Goal: Task Accomplishment & Management: Manage account settings

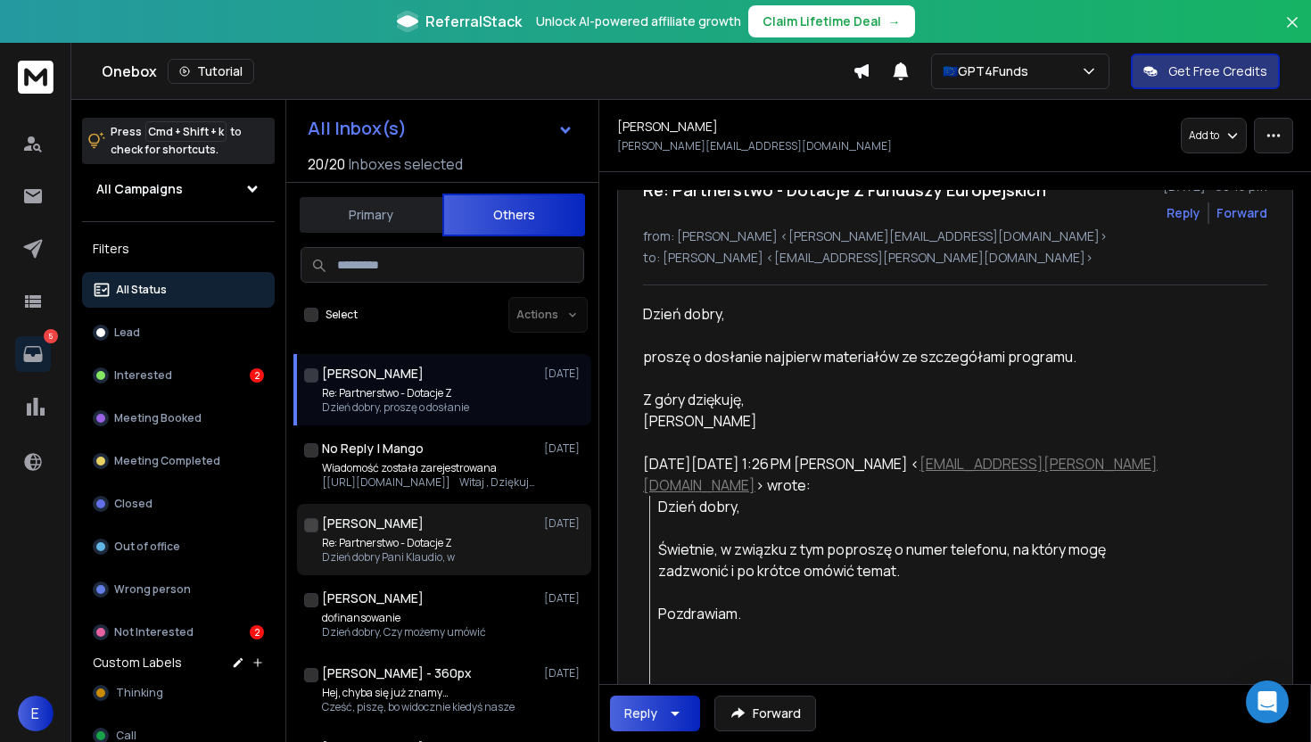
scroll to position [70, 0]
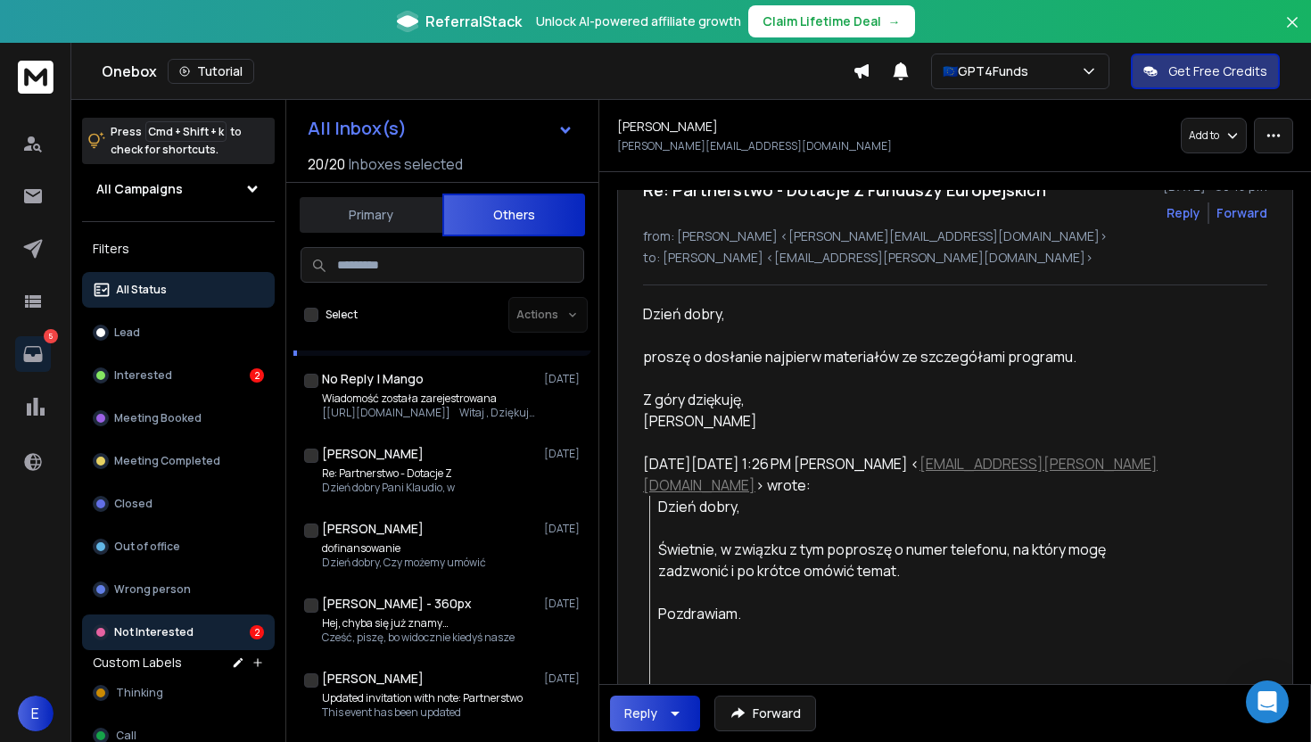
click at [196, 633] on button "Not Interested 2" at bounding box center [178, 632] width 193 height 36
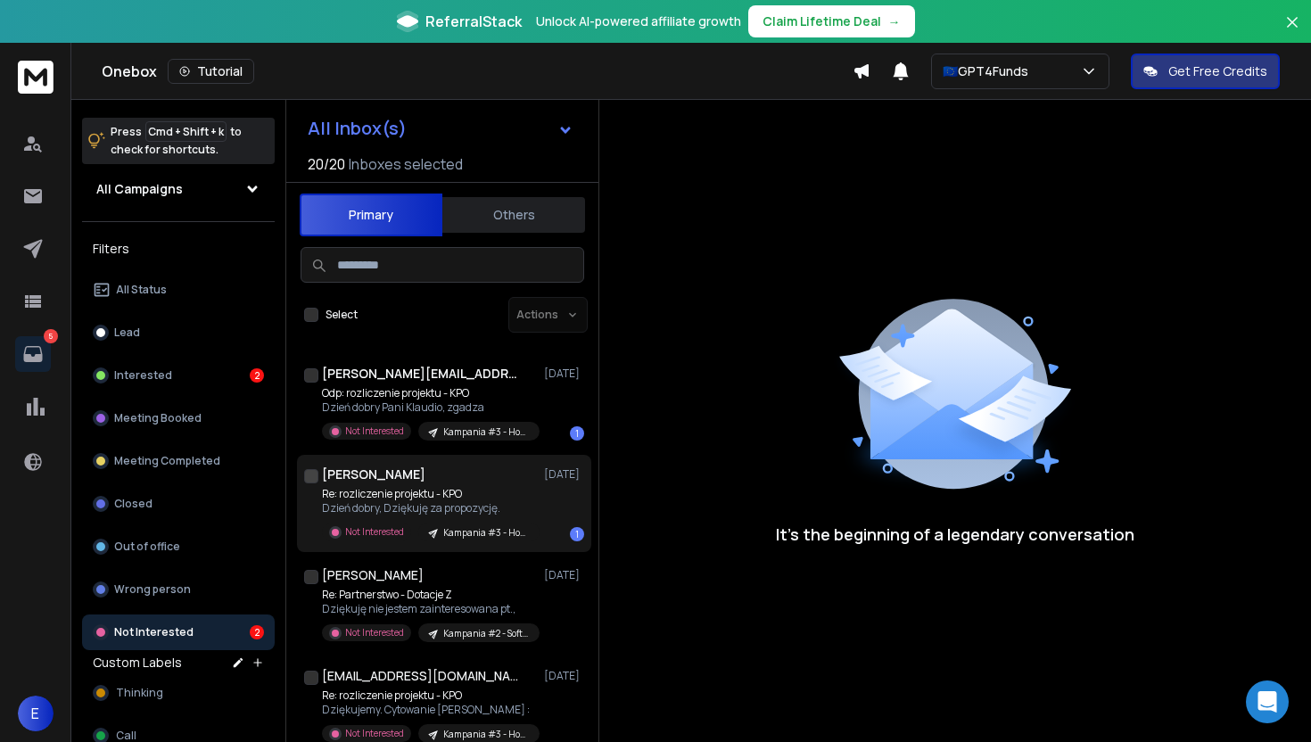
click at [410, 510] on p "Dzień dobry, Dziękuję za propozycję." at bounding box center [429, 508] width 214 height 14
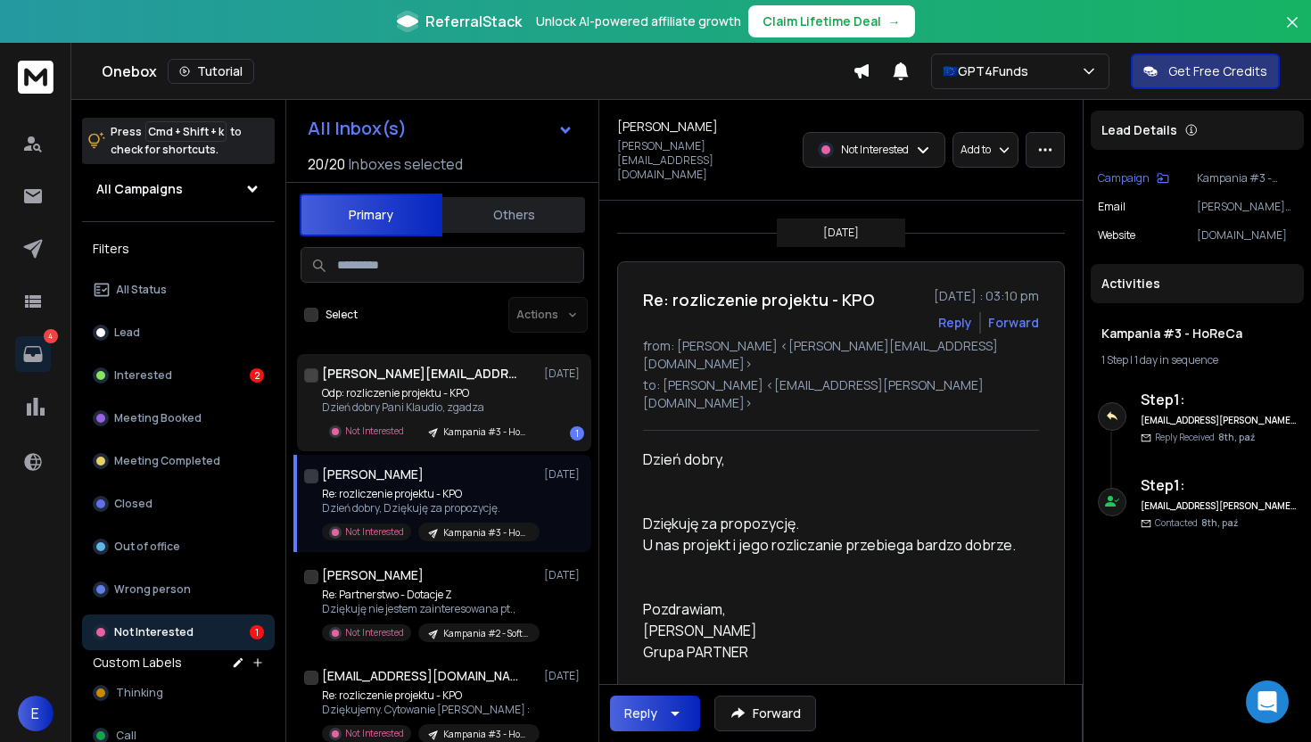
click at [459, 384] on div "[PERSON_NAME][EMAIL_ADDRESS][DOMAIN_NAME] [DATE] Odp: rozliczenie projektu - KP…" at bounding box center [453, 403] width 262 height 76
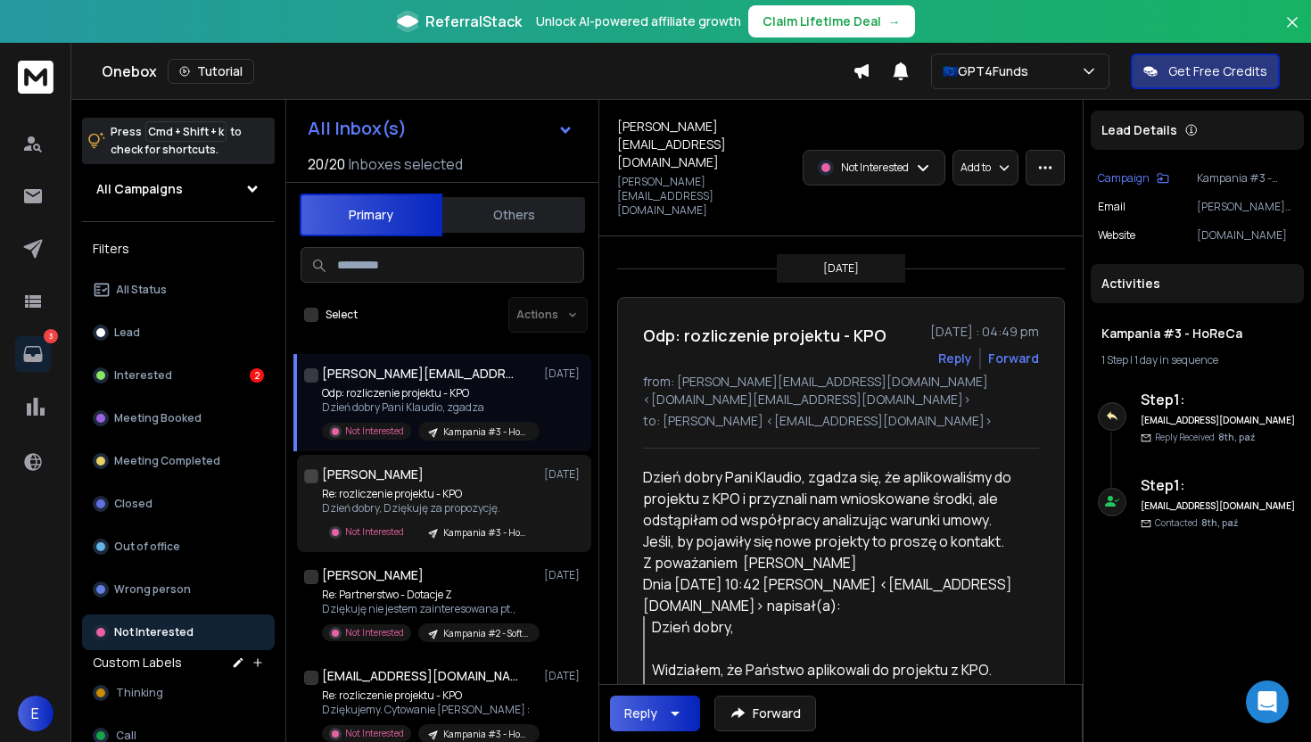
click at [509, 501] on p "Dzień dobry, Dziękuję za propozycję." at bounding box center [429, 508] width 214 height 14
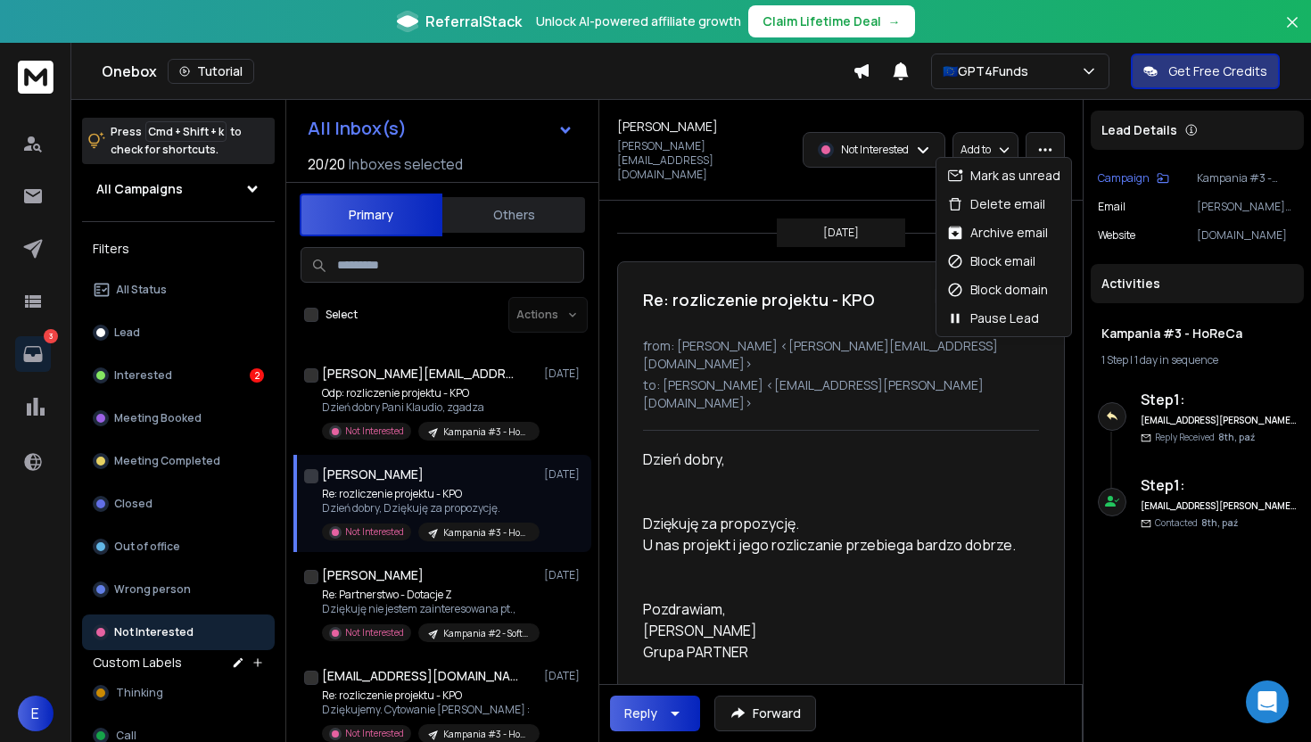
click at [1038, 134] on button "button" at bounding box center [1044, 150] width 39 height 36
click at [985, 320] on div "Pause Lead" at bounding box center [993, 318] width 92 height 18
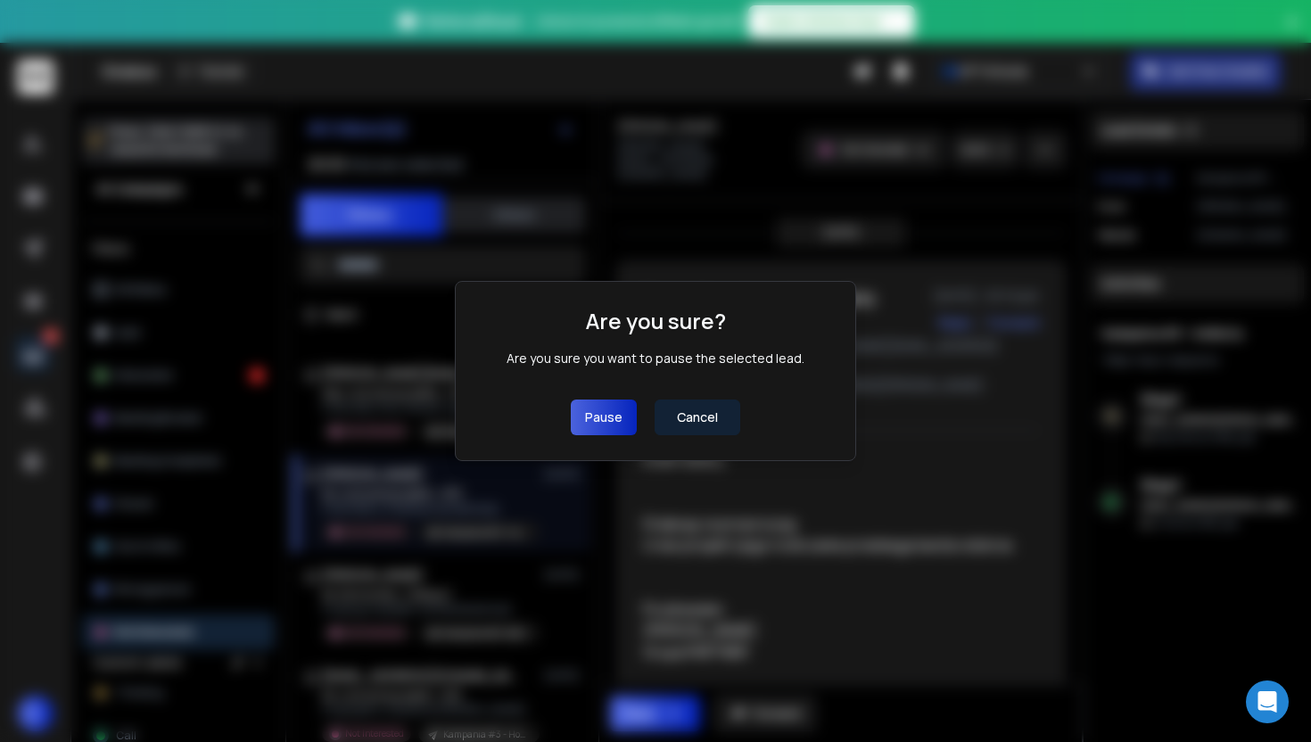
click at [637, 421] on div "Pause Cancel" at bounding box center [655, 417] width 169 height 36
click at [627, 421] on button "Pause" at bounding box center [604, 417] width 66 height 36
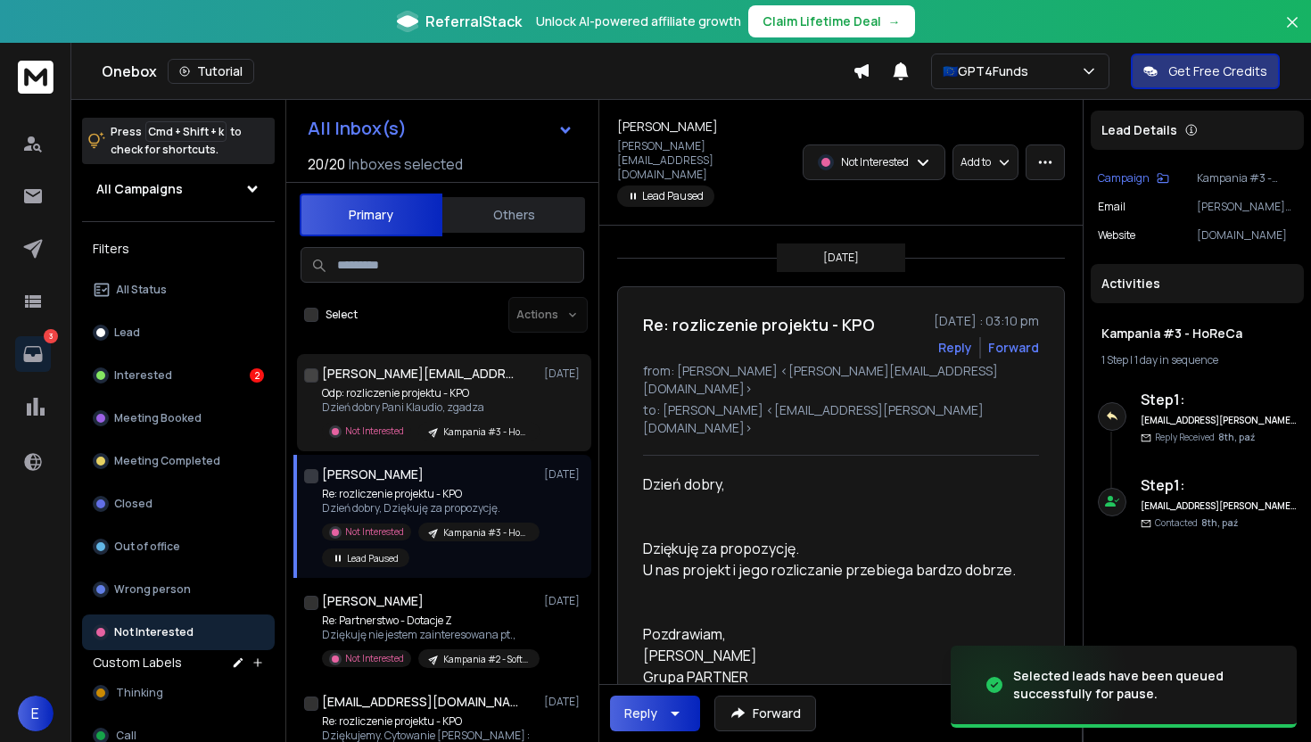
click at [475, 386] on p "Odp: rozliczenie projektu - KPO" at bounding box center [429, 393] width 214 height 14
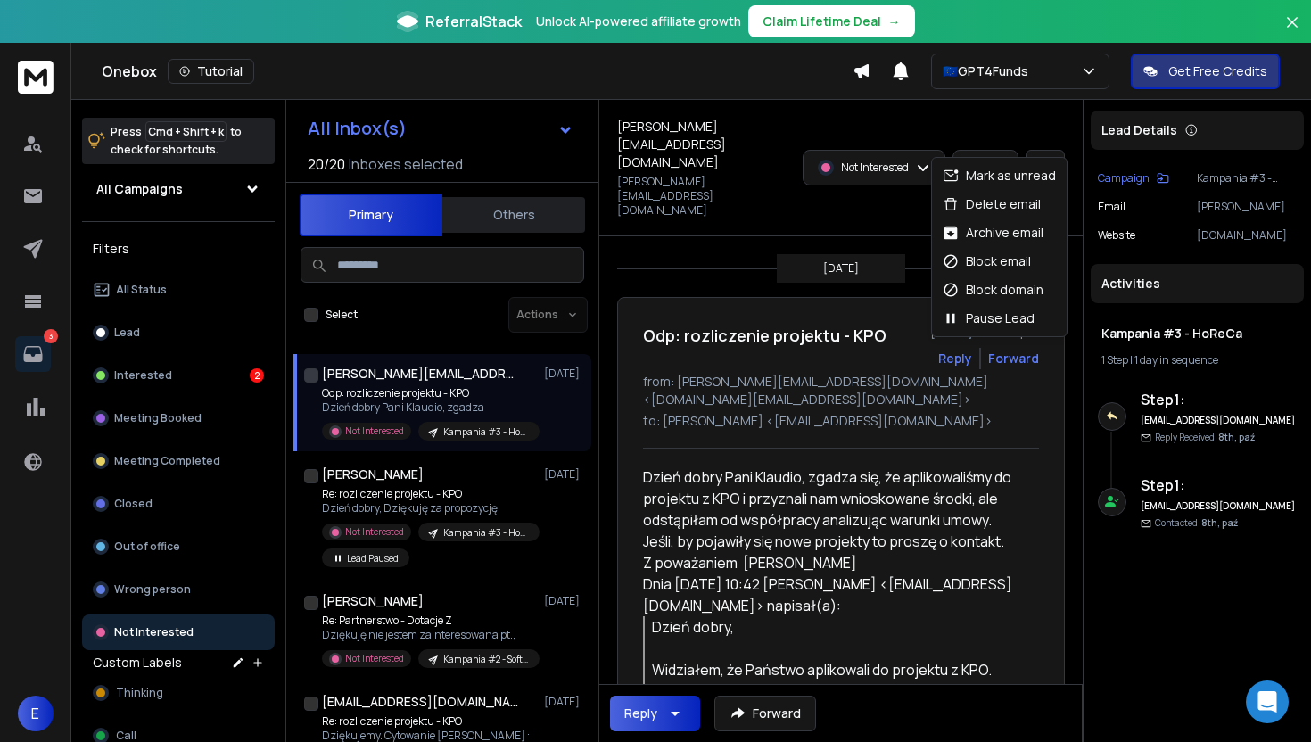
click at [1050, 160] on icon "button" at bounding box center [1045, 168] width 16 height 16
click at [976, 315] on div "Pause Lead" at bounding box center [989, 318] width 92 height 18
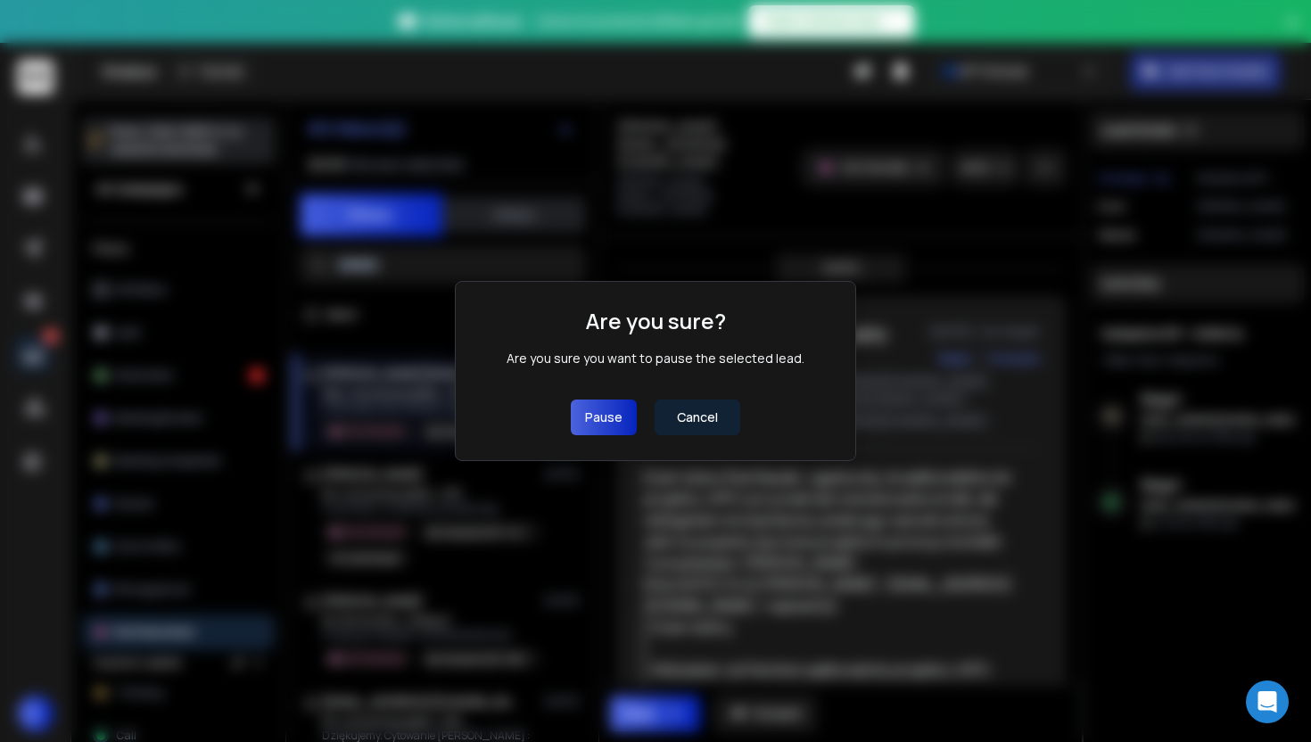
click at [609, 423] on button "Pause" at bounding box center [604, 417] width 66 height 36
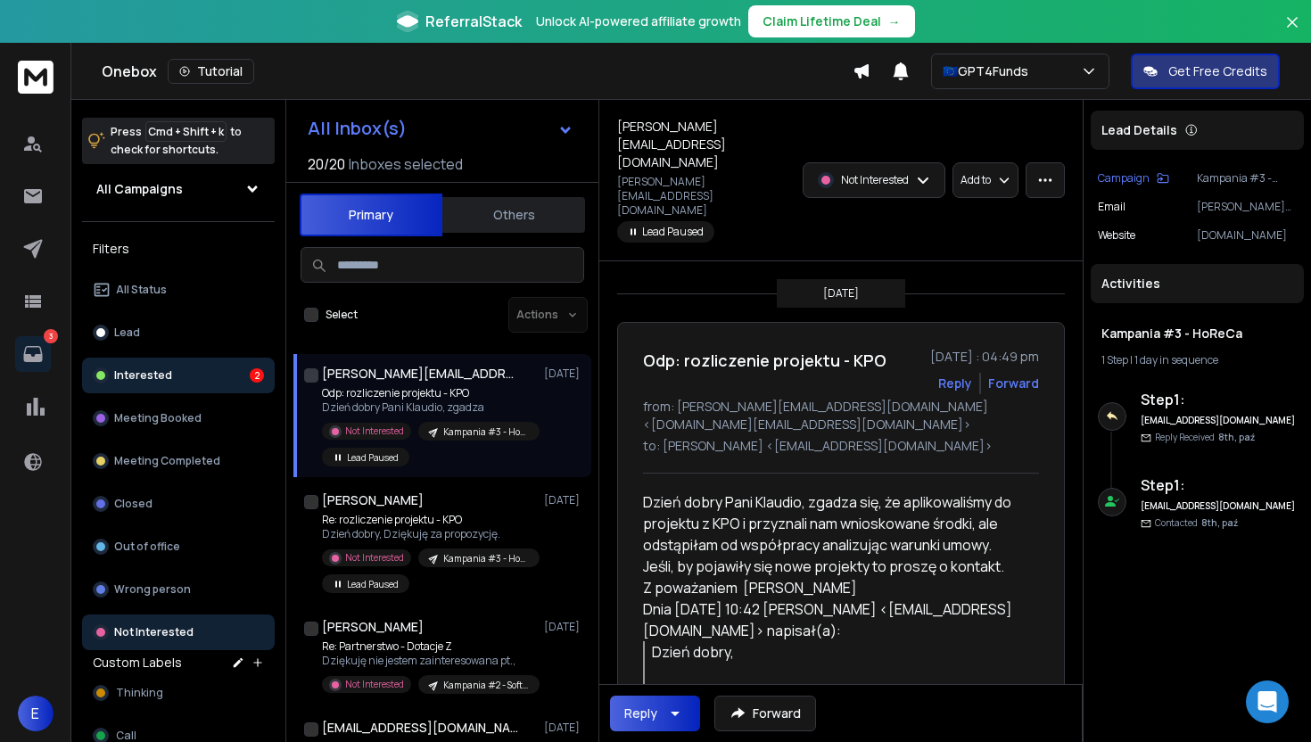
click at [175, 376] on button "Interested 2" at bounding box center [178, 376] width 193 height 36
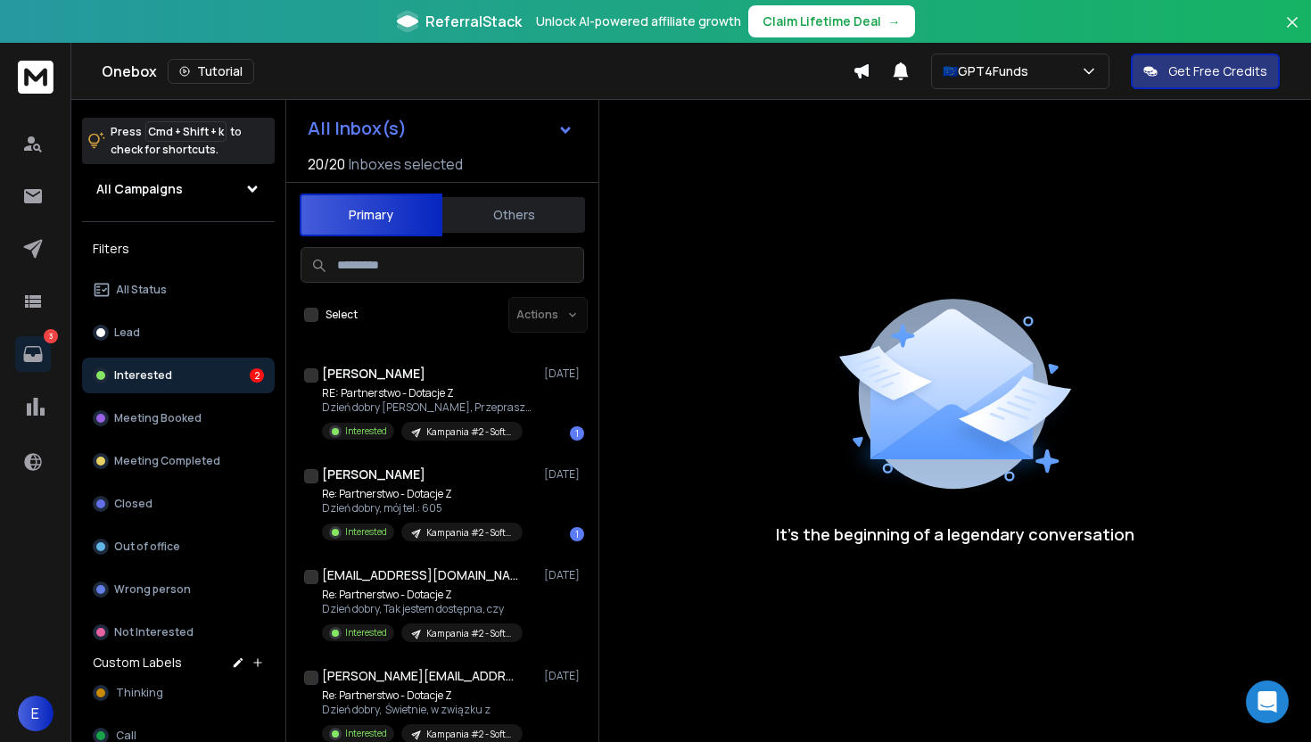
click at [518, 215] on button "Others" at bounding box center [513, 214] width 143 height 39
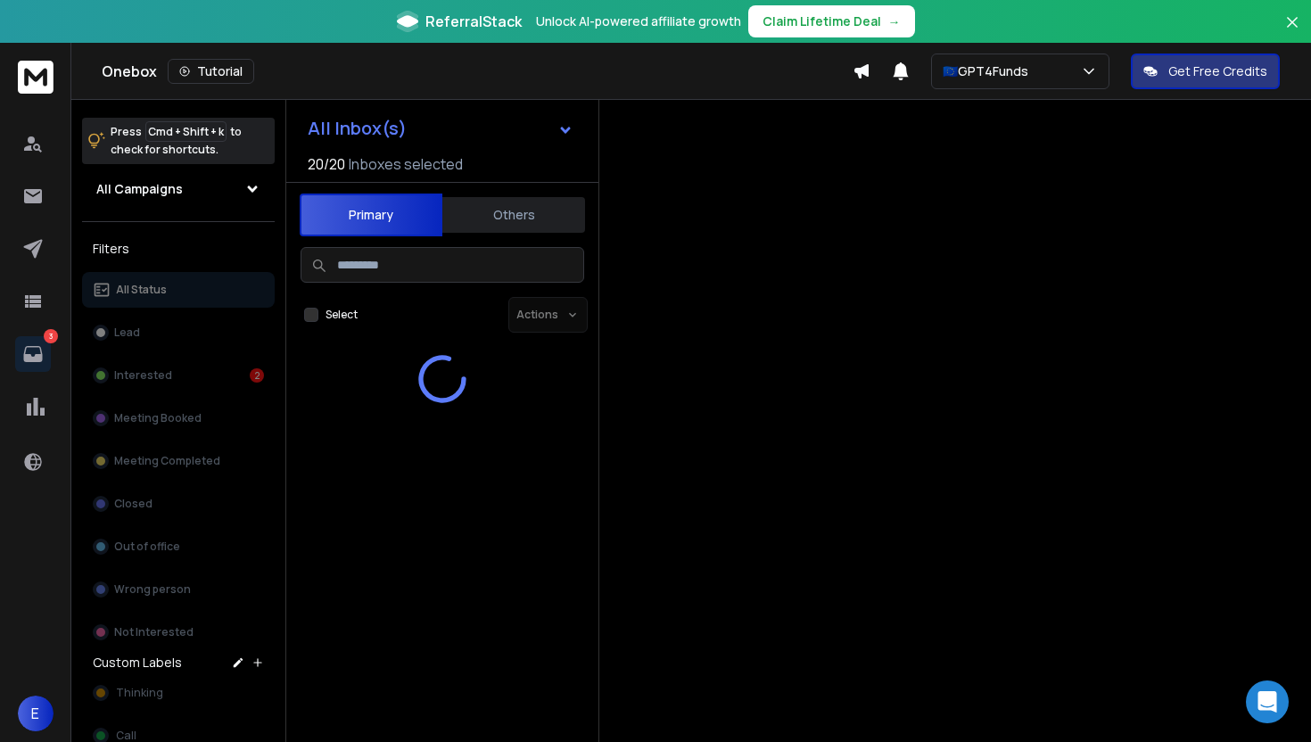
click at [377, 204] on button "Primary" at bounding box center [371, 214] width 143 height 43
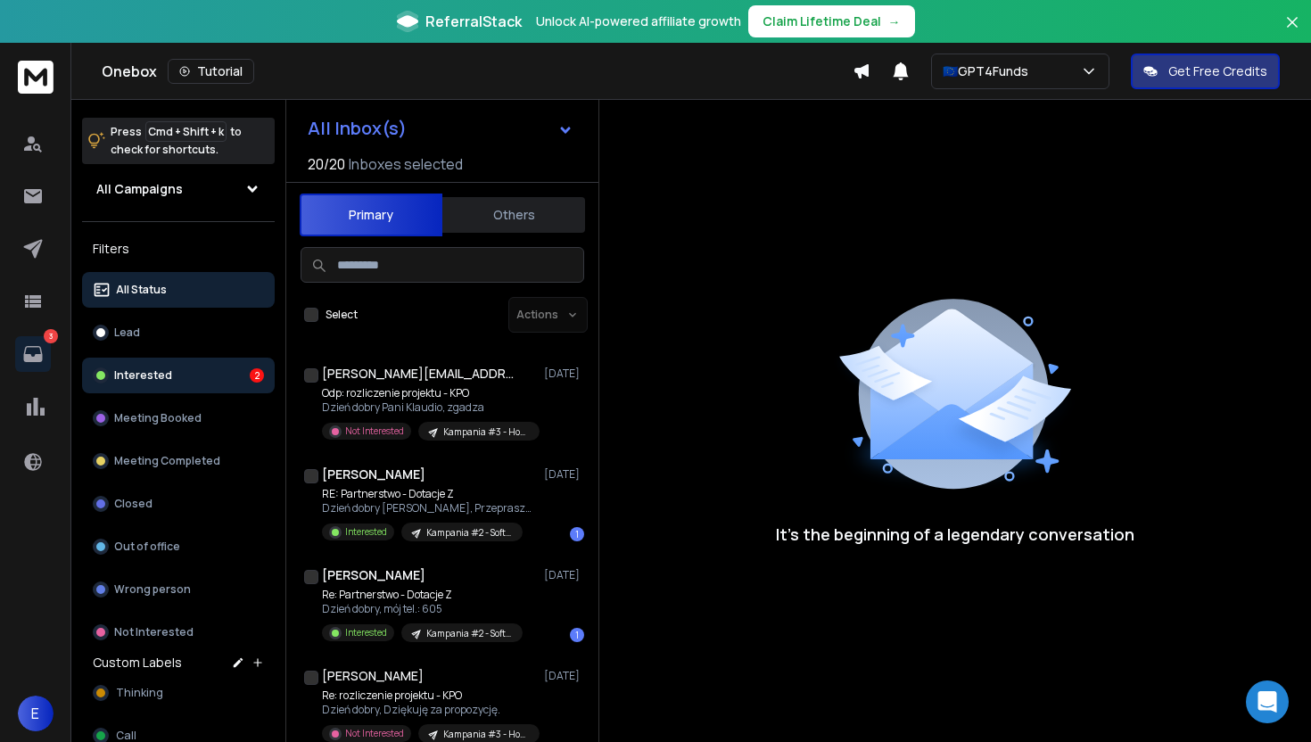
click at [183, 363] on button "Interested 2" at bounding box center [178, 376] width 193 height 36
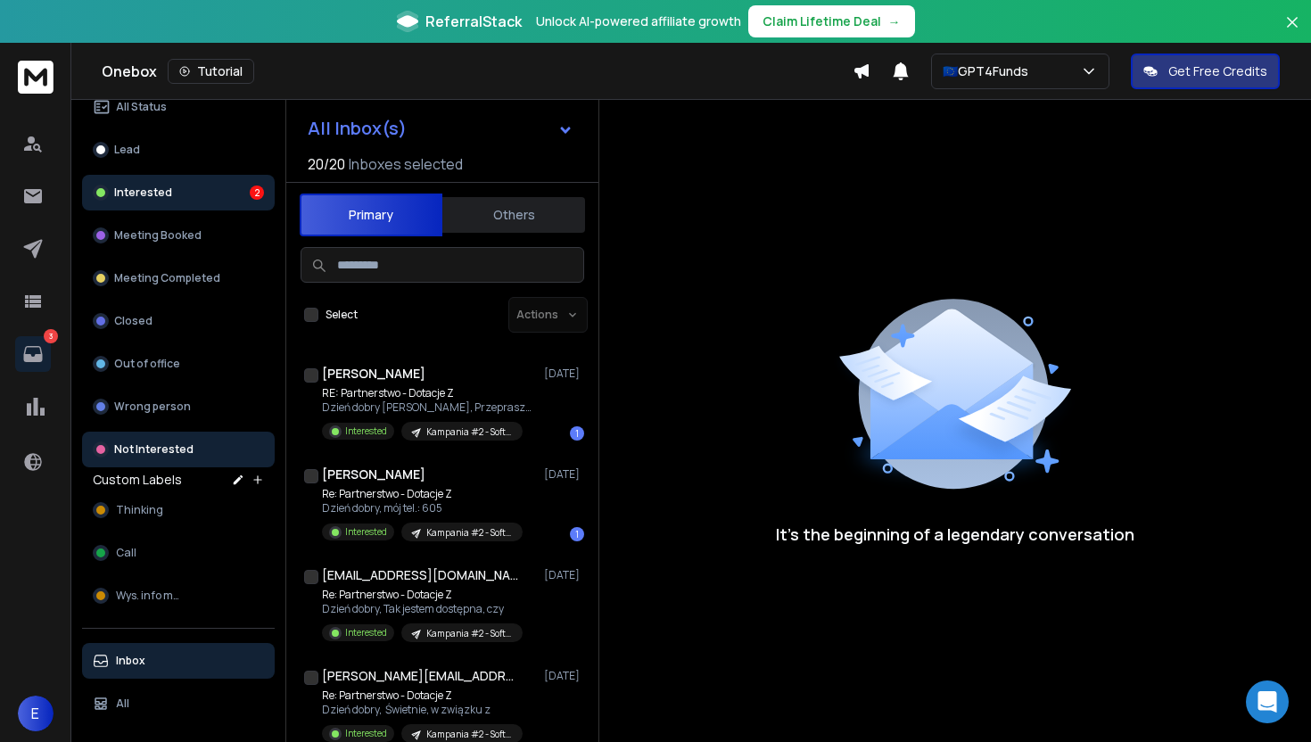
scroll to position [187, 0]
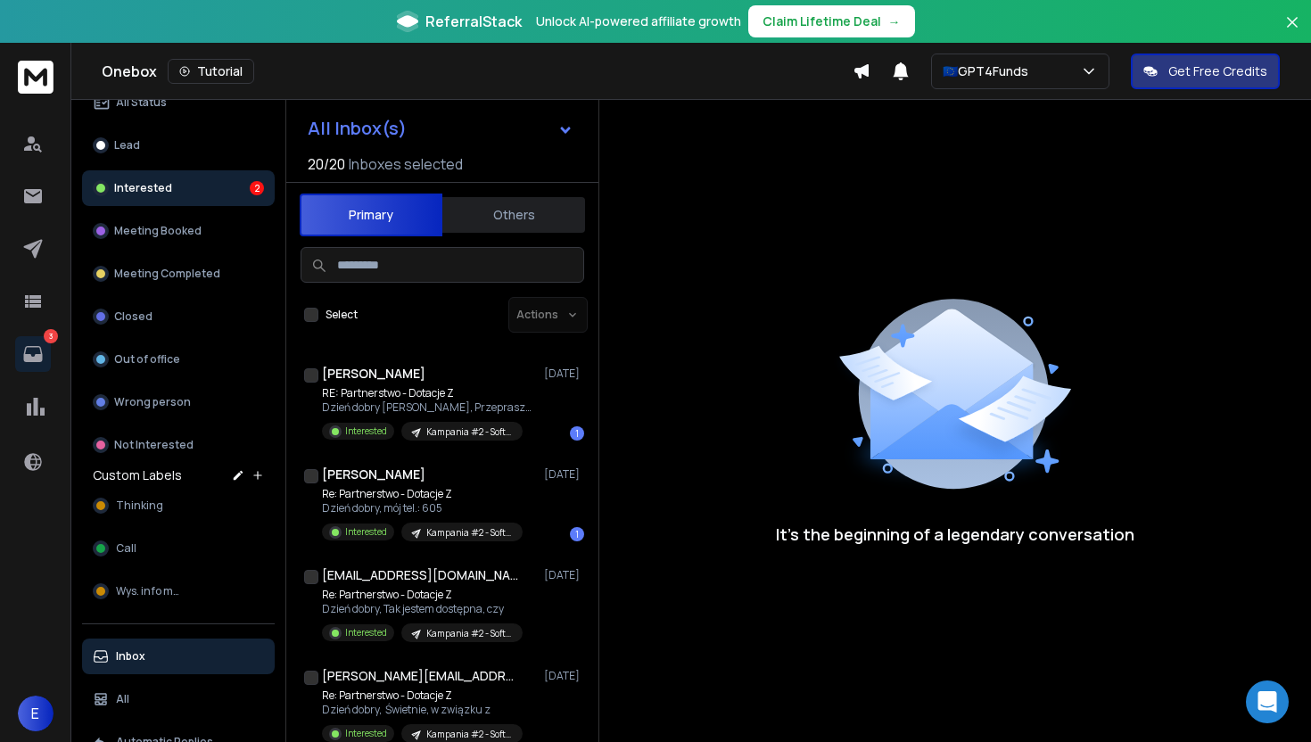
click at [139, 548] on button "Call" at bounding box center [178, 549] width 193 height 36
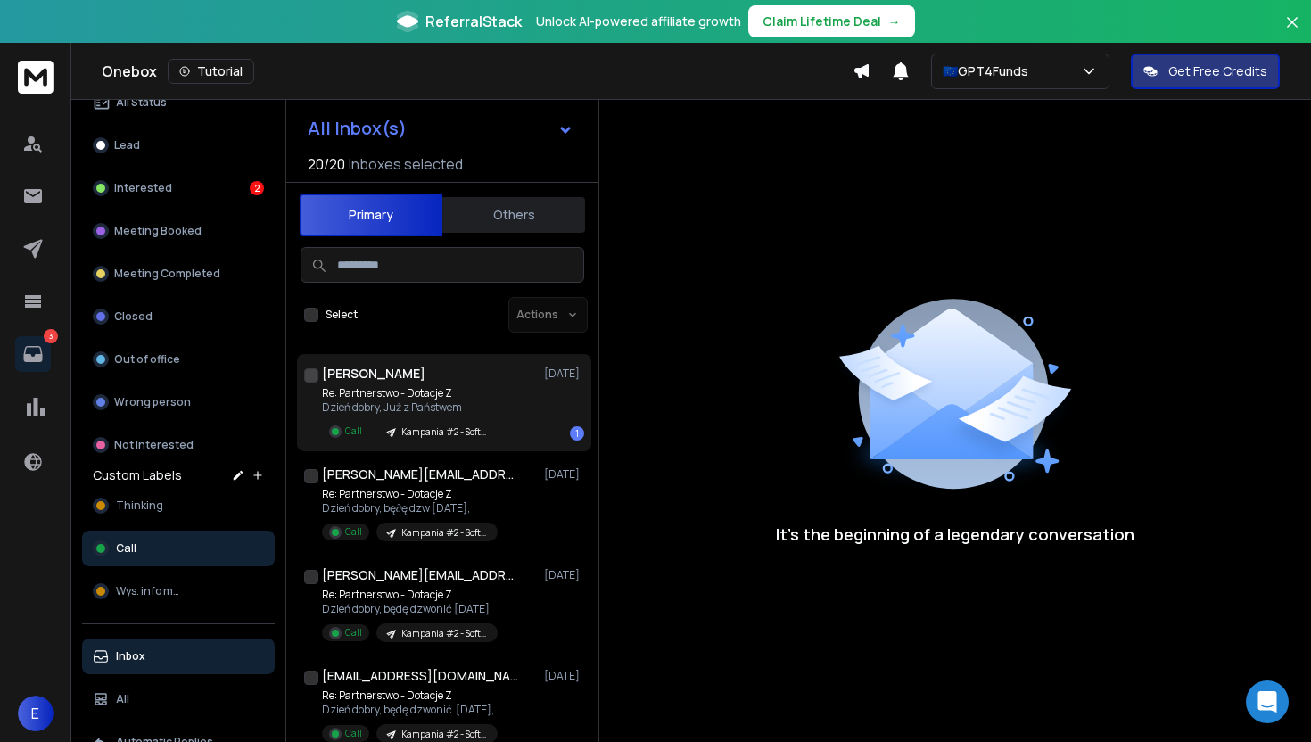
click at [385, 417] on div "Re: Partnerstwo - Dotacje Z Dzień dobry, Już z Państwem Call Kampania #2 - Soft…" at bounding box center [410, 413] width 176 height 54
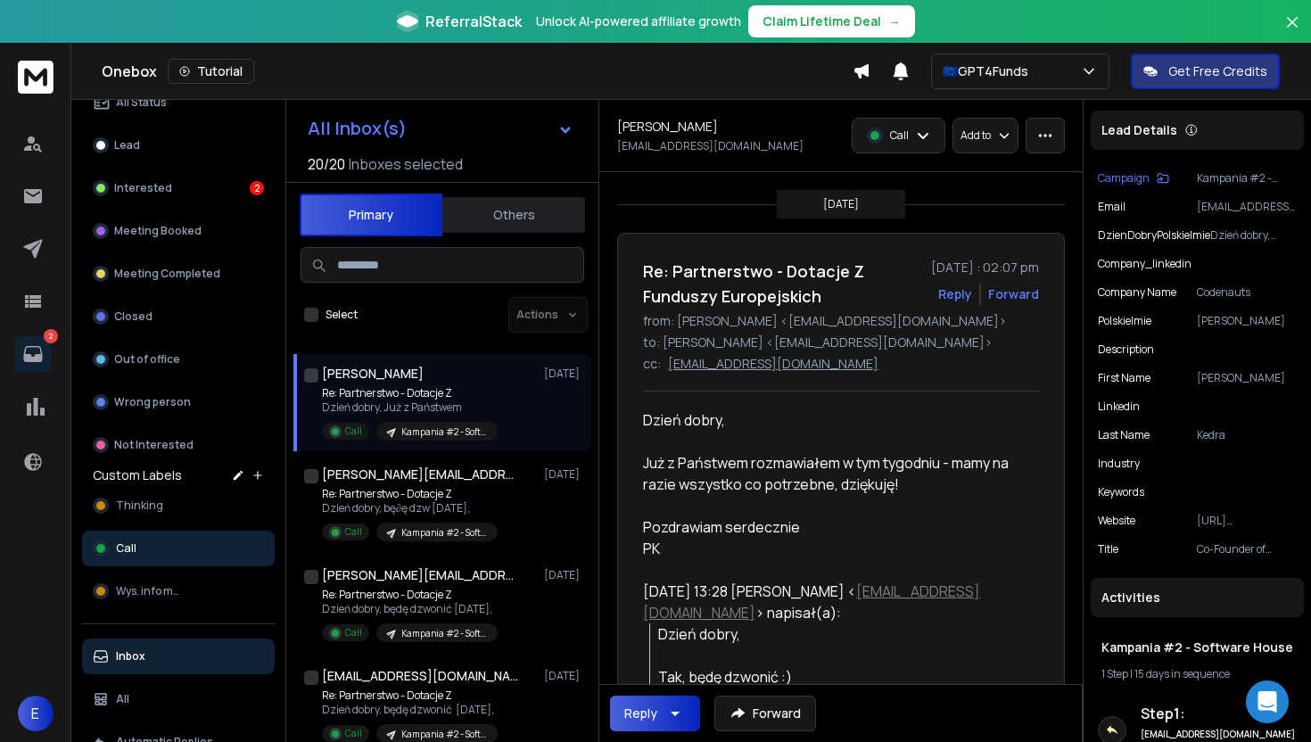
click at [1058, 144] on button "button" at bounding box center [1044, 136] width 39 height 36
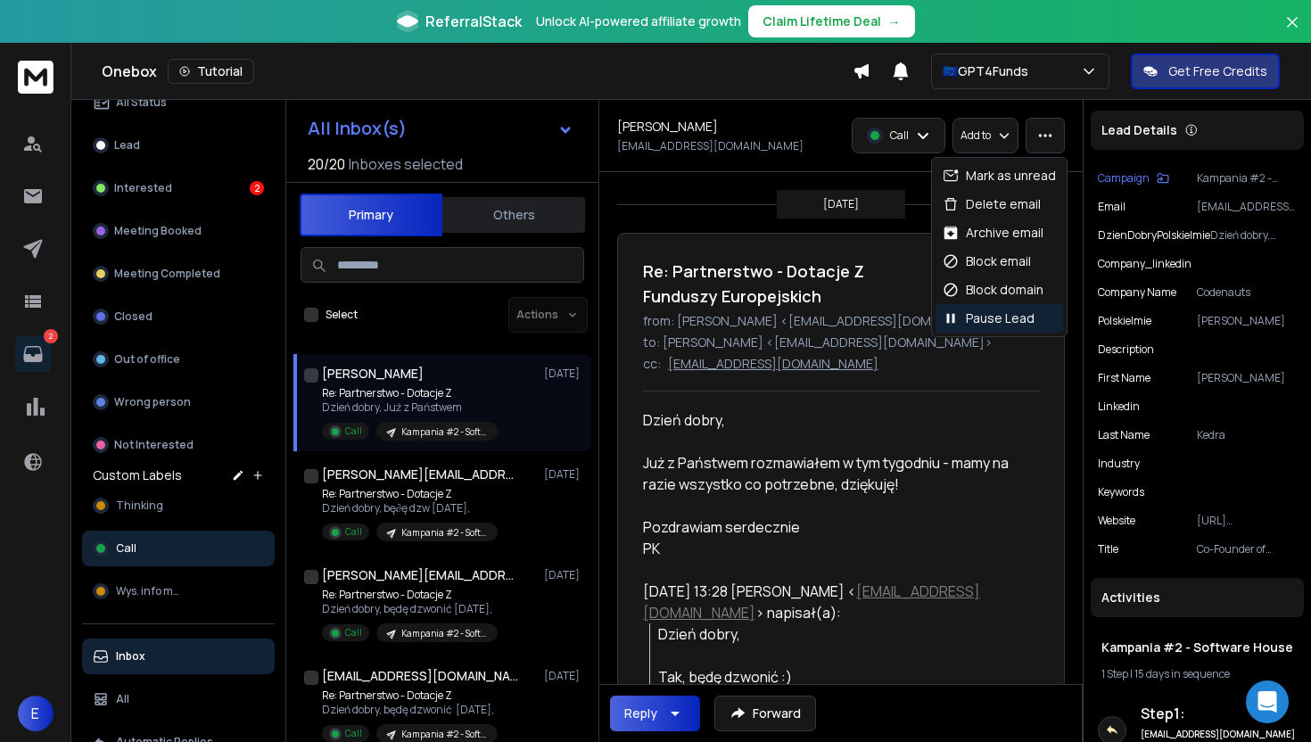
click at [1001, 313] on div "Pause Lead" at bounding box center [989, 318] width 92 height 18
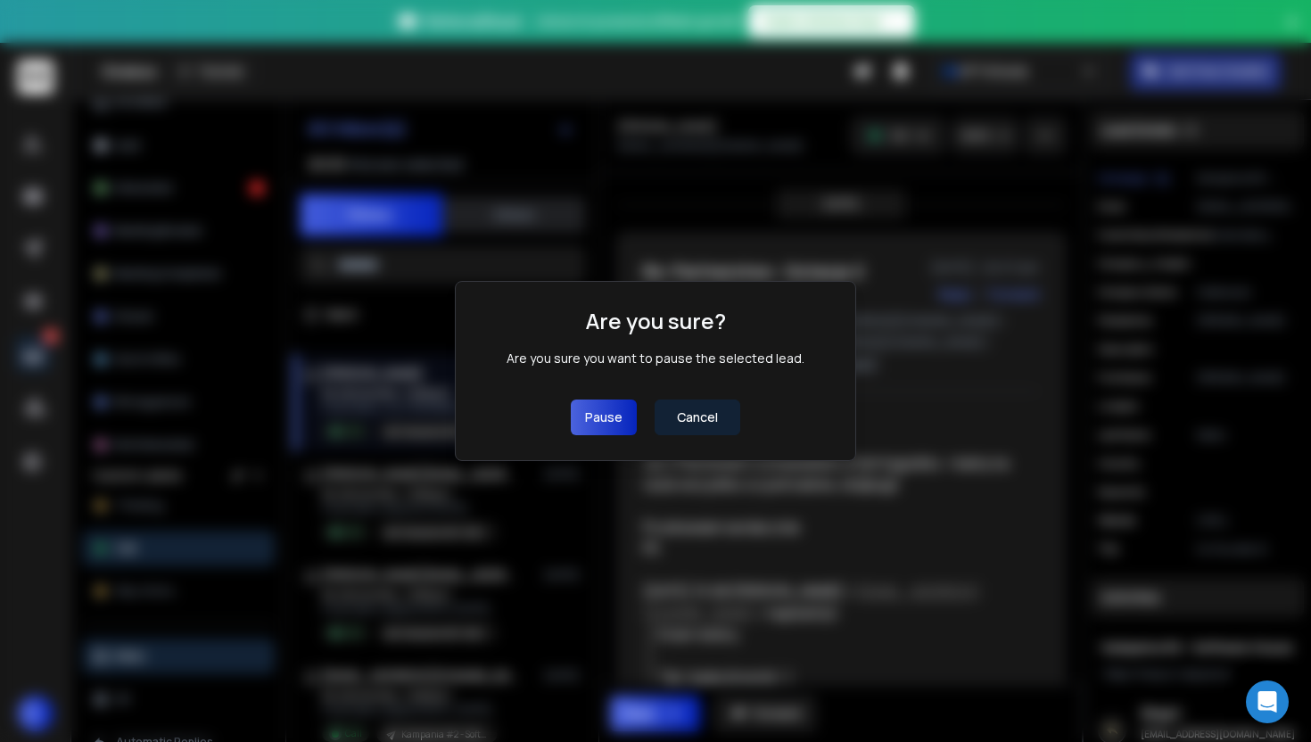
click at [608, 404] on button "Pause" at bounding box center [604, 417] width 66 height 36
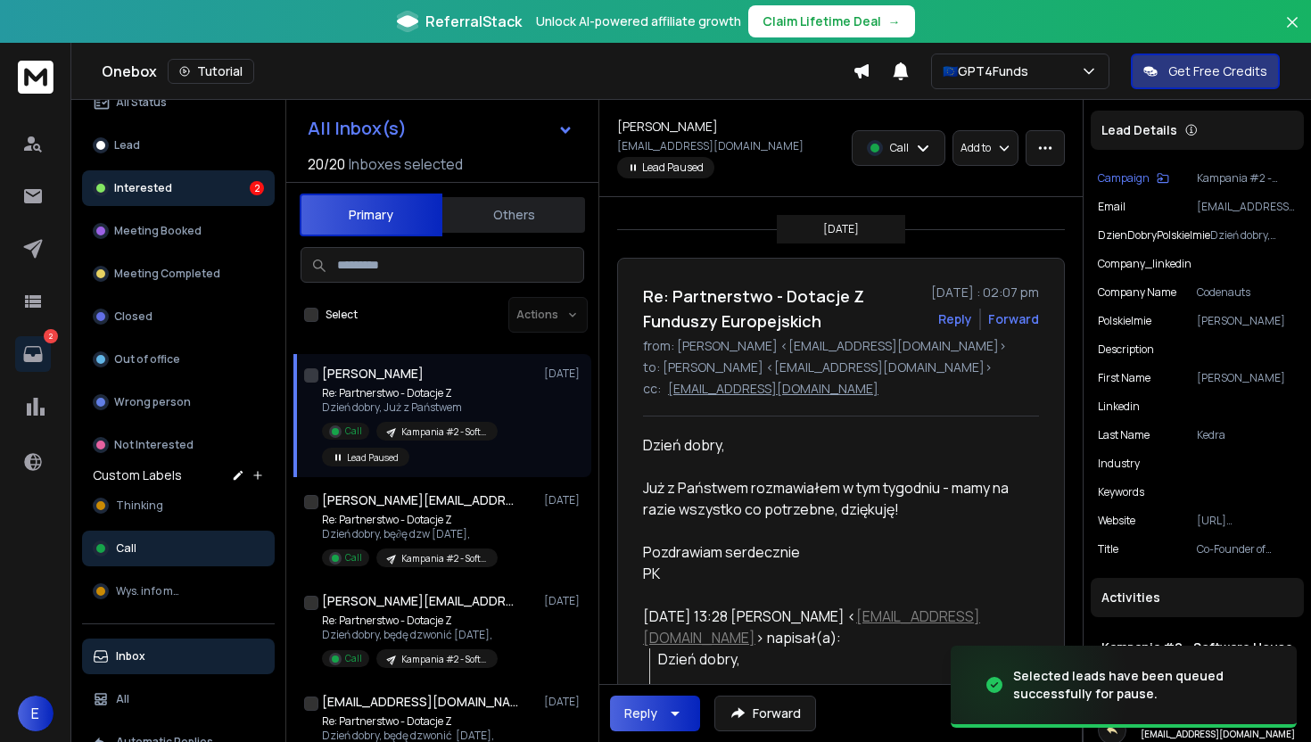
click at [203, 182] on button "Interested 2" at bounding box center [178, 188] width 193 height 36
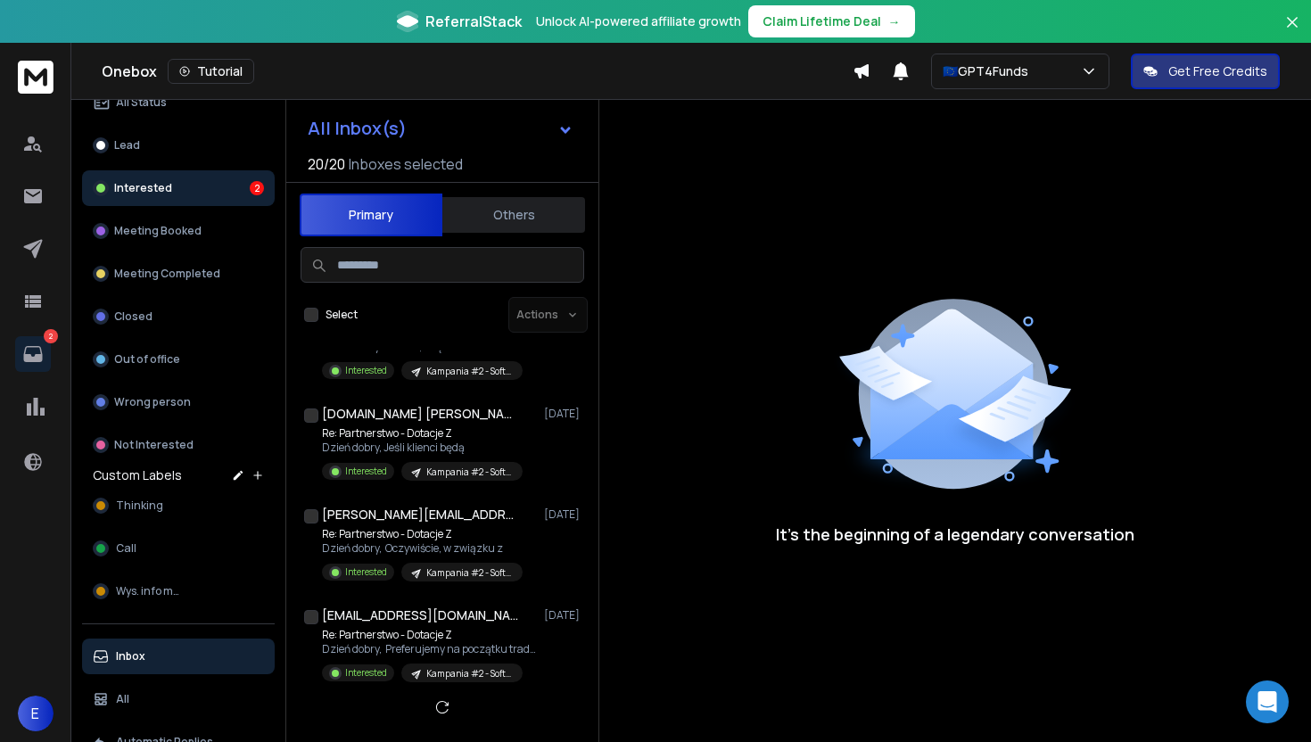
scroll to position [1756, 0]
